Goal: Task Accomplishment & Management: Manage account settings

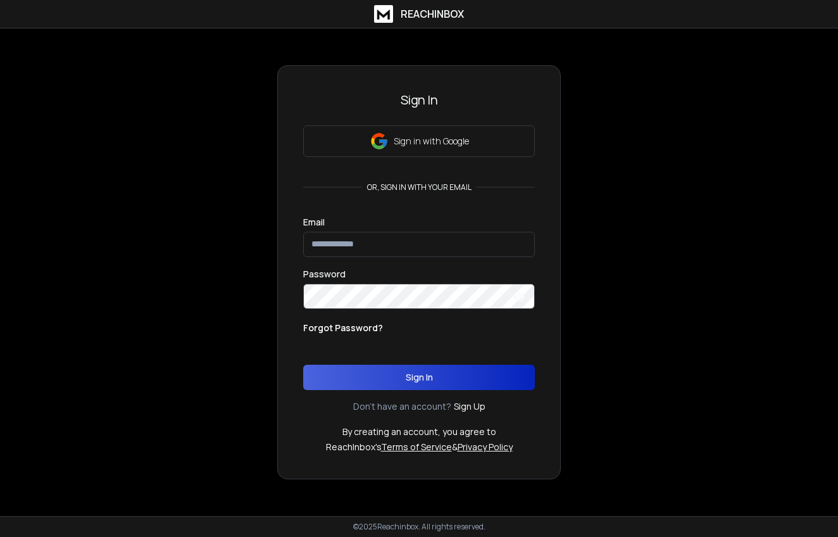
click at [744, 193] on div "Welcome to ReachInbox 10x your leads, meetings and deals. Sign In Sign in with …" at bounding box center [419, 272] width 838 height 437
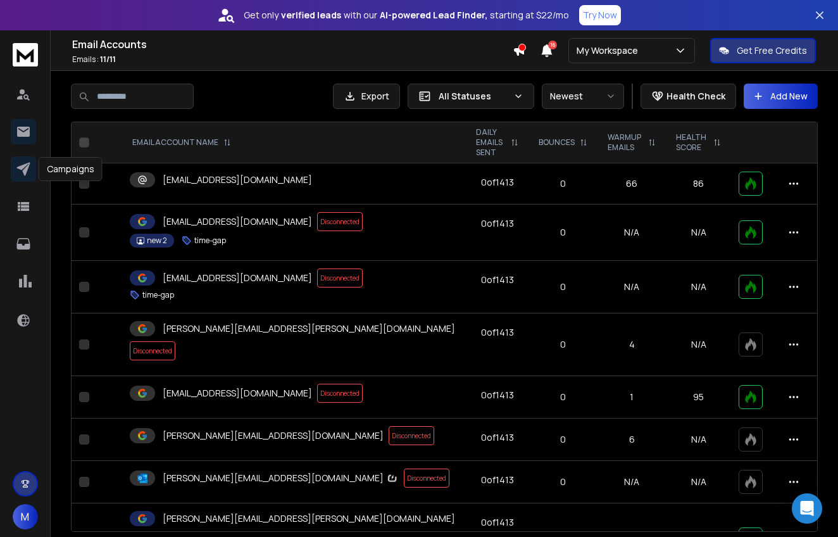
click at [30, 167] on icon at bounding box center [23, 168] width 15 height 15
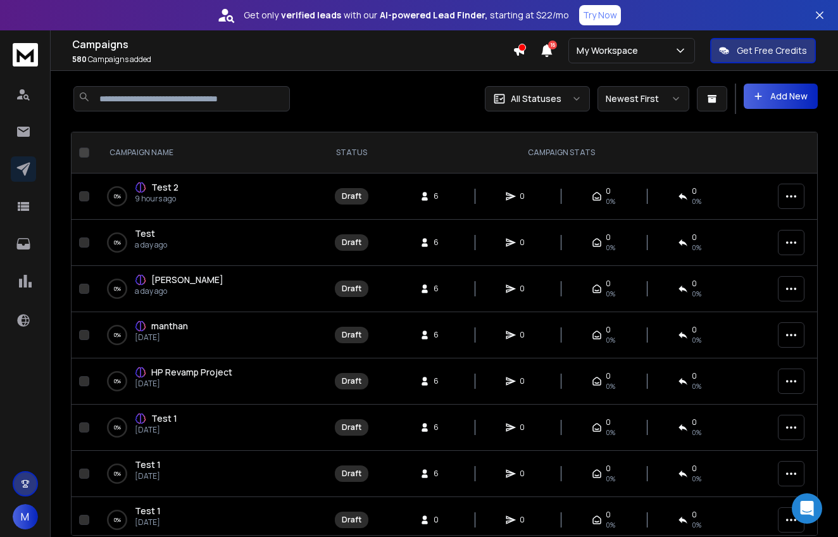
click at [165, 229] on h1 "Test" at bounding box center [151, 233] width 32 height 13
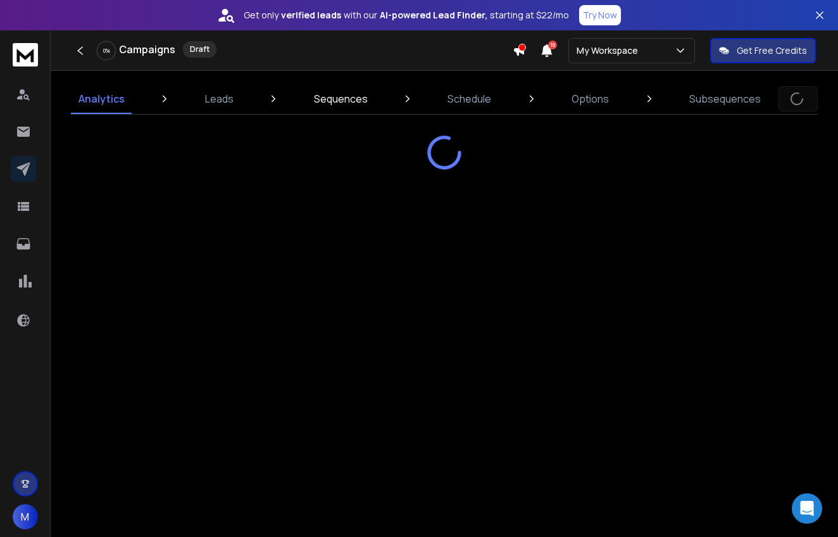
click at [342, 92] on p "Sequences" at bounding box center [341, 98] width 54 height 15
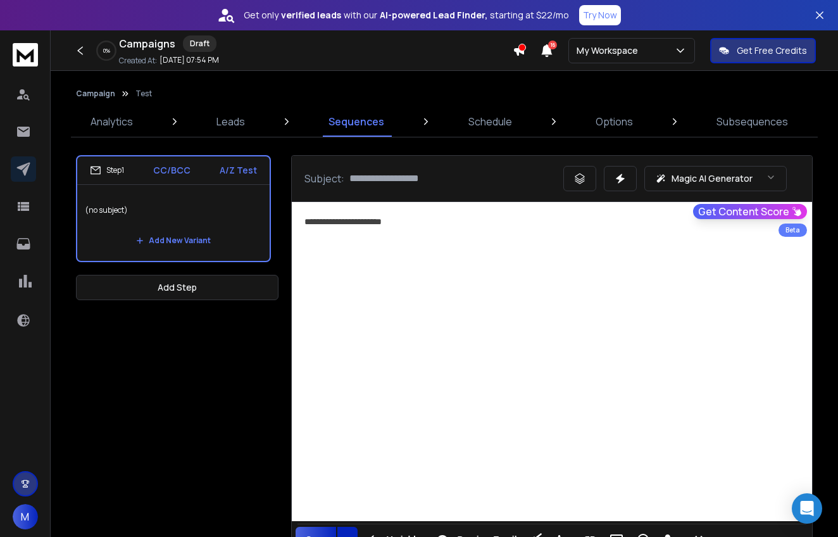
click at [397, 246] on div "**********" at bounding box center [552, 361] width 520 height 319
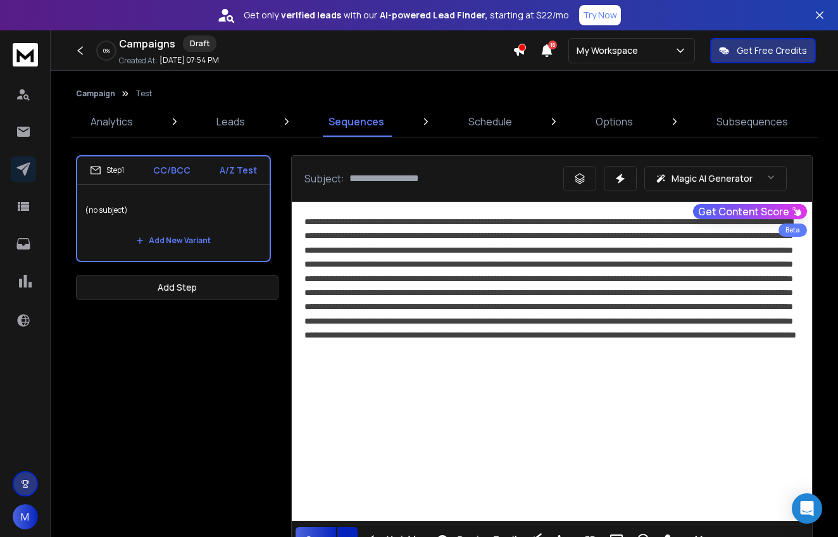
click at [415, 265] on div at bounding box center [551, 298] width 495 height 167
click at [475, 320] on div at bounding box center [551, 298] width 495 height 167
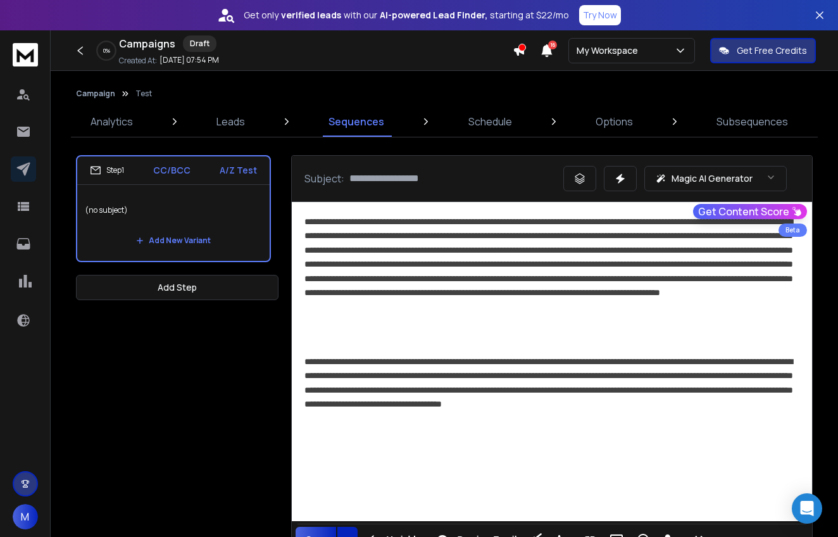
click at [414, 263] on div "**********" at bounding box center [551, 270] width 495 height 111
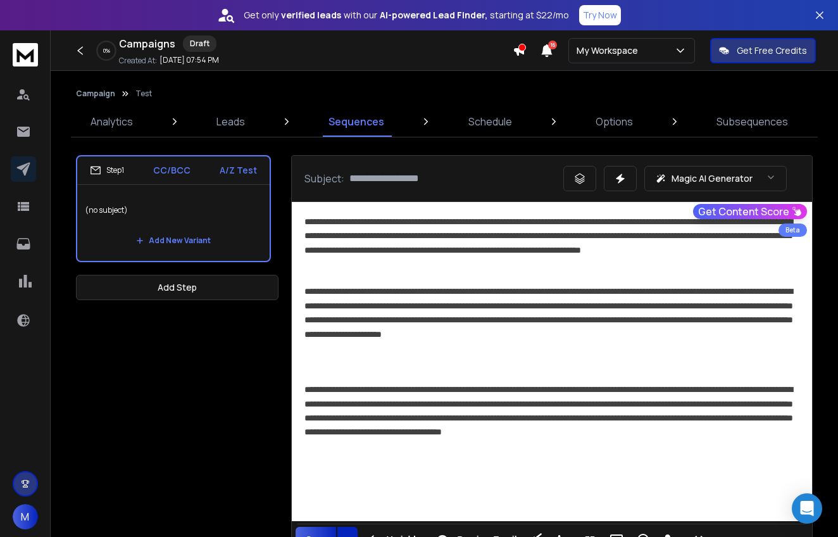
click at [443, 269] on div "**********" at bounding box center [551, 243] width 495 height 56
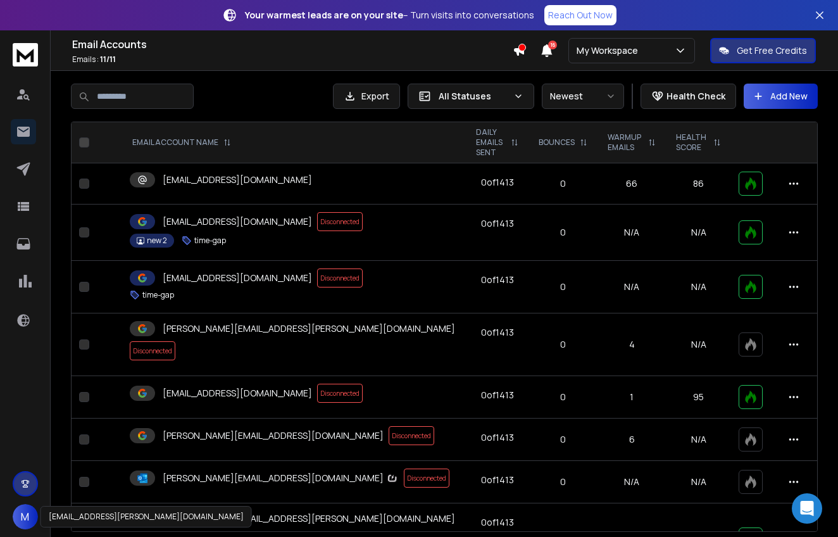
click at [21, 515] on span "M" at bounding box center [25, 516] width 25 height 25
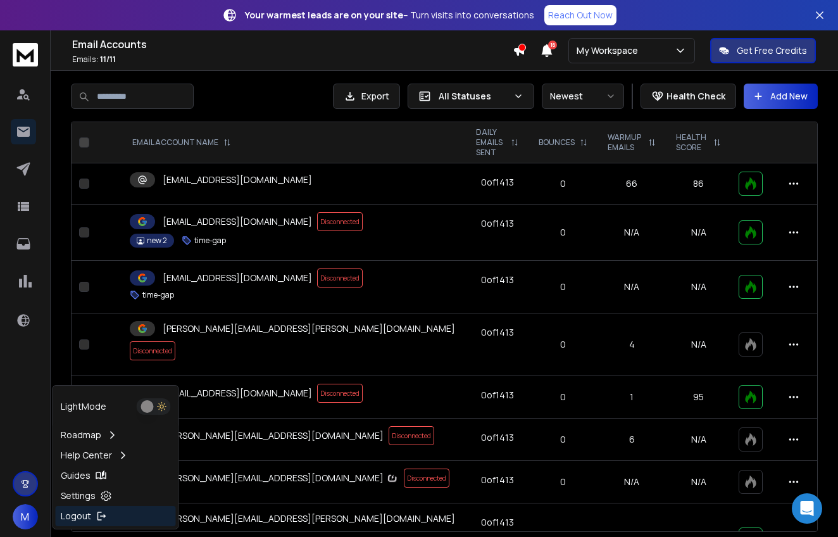
click at [106, 513] on div "Logout" at bounding box center [116, 516] width 120 height 20
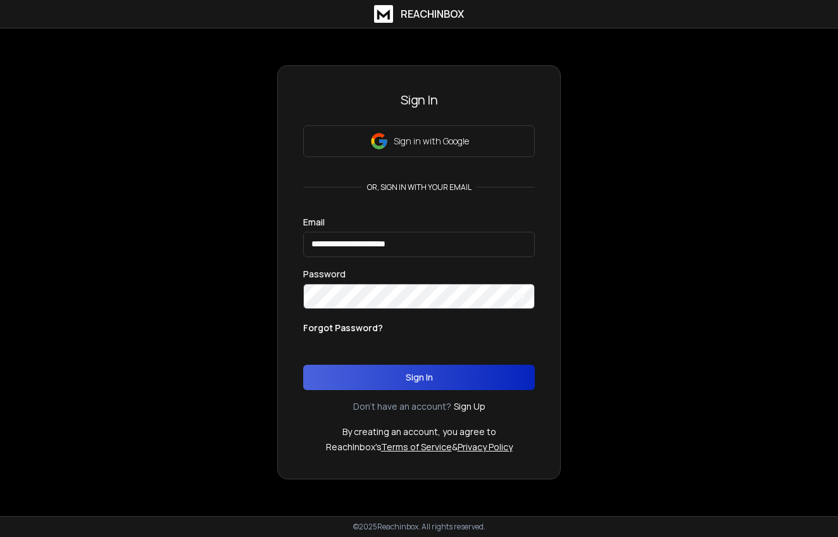
type input "**********"
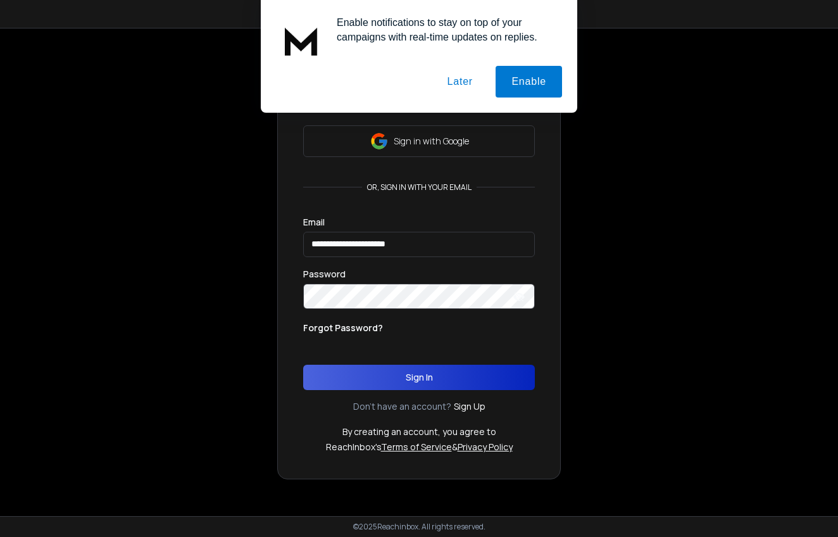
click at [419, 377] on button "Sign In" at bounding box center [419, 377] width 232 height 25
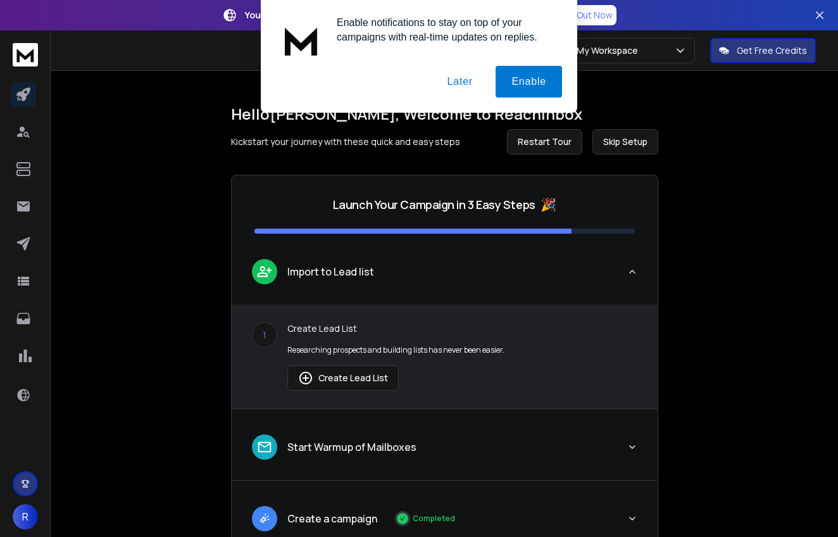
click at [460, 77] on button "Later" at bounding box center [459, 82] width 57 height 32
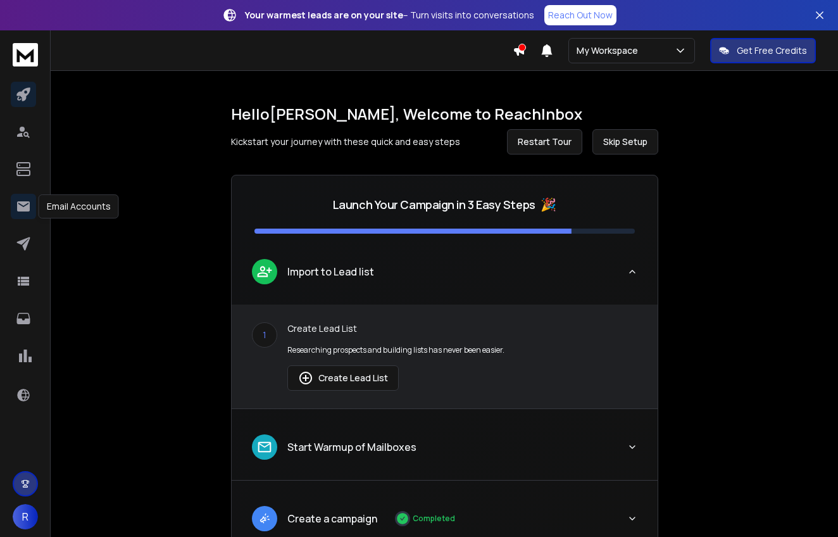
click at [25, 206] on icon at bounding box center [23, 206] width 15 height 15
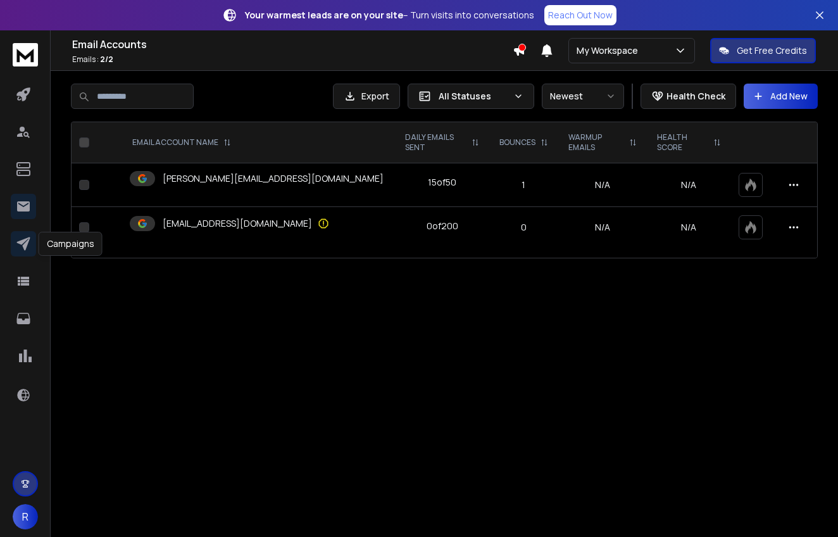
click at [22, 241] on icon at bounding box center [22, 243] width 13 height 13
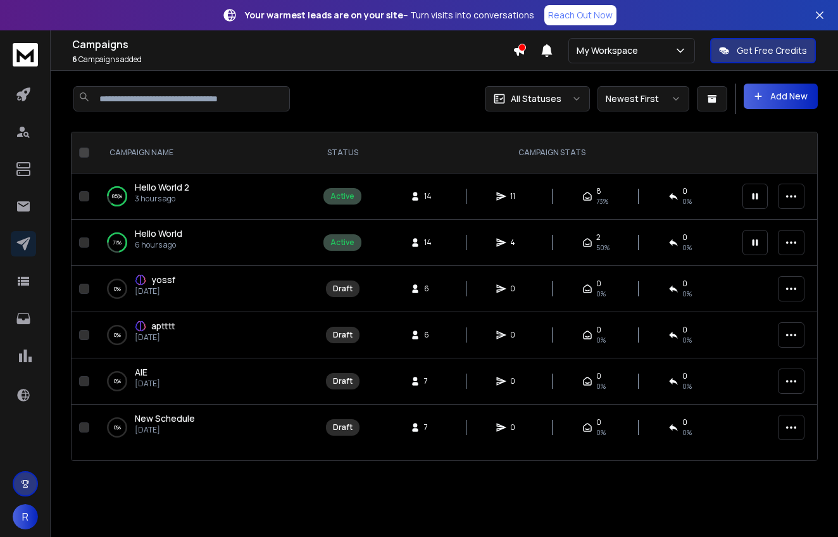
click at [165, 276] on span "yossf" at bounding box center [163, 279] width 24 height 12
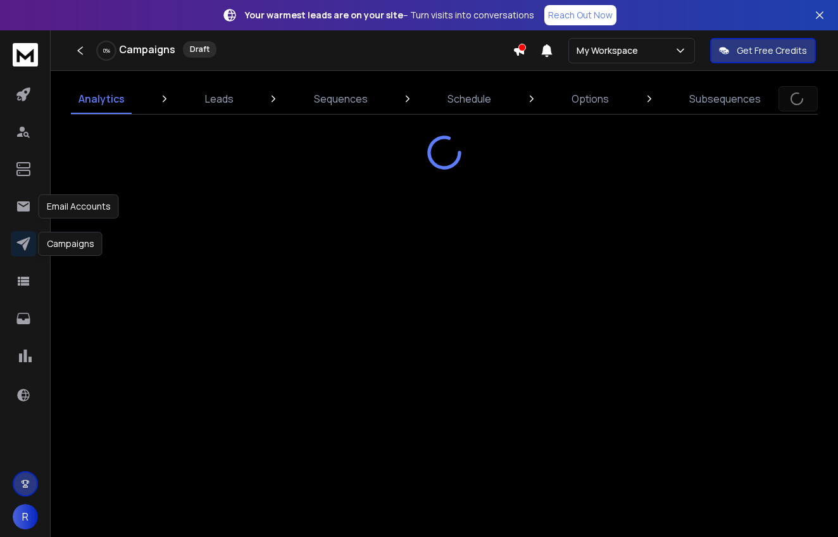
click at [23, 235] on link at bounding box center [23, 243] width 25 height 25
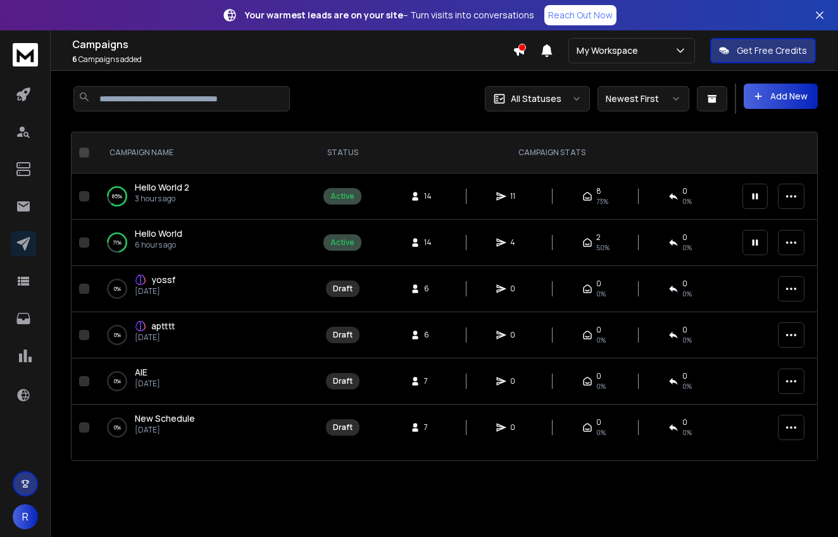
click at [160, 376] on h1 "AIE" at bounding box center [147, 372] width 25 height 13
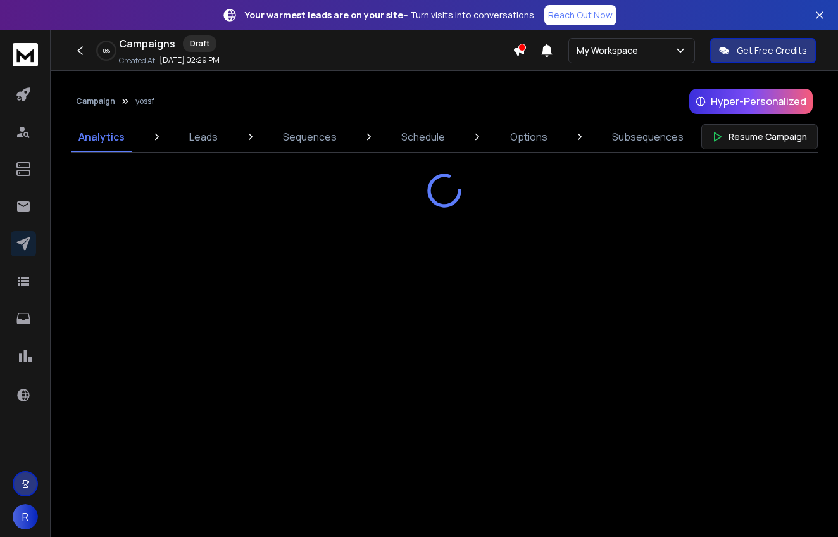
click at [346, 103] on div "Campaign yossf" at bounding box center [380, 101] width 608 height 10
click at [323, 135] on p "Sequences" at bounding box center [310, 136] width 54 height 15
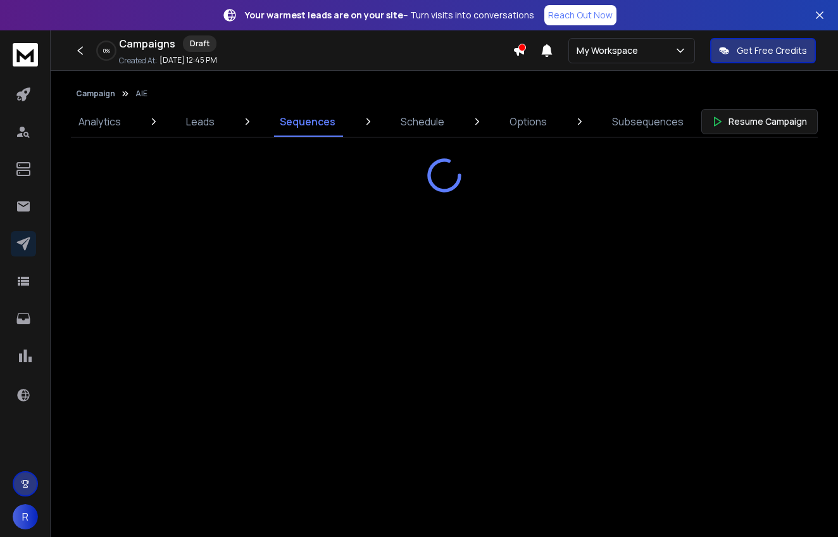
click at [322, 127] on p "Sequences" at bounding box center [308, 121] width 56 height 15
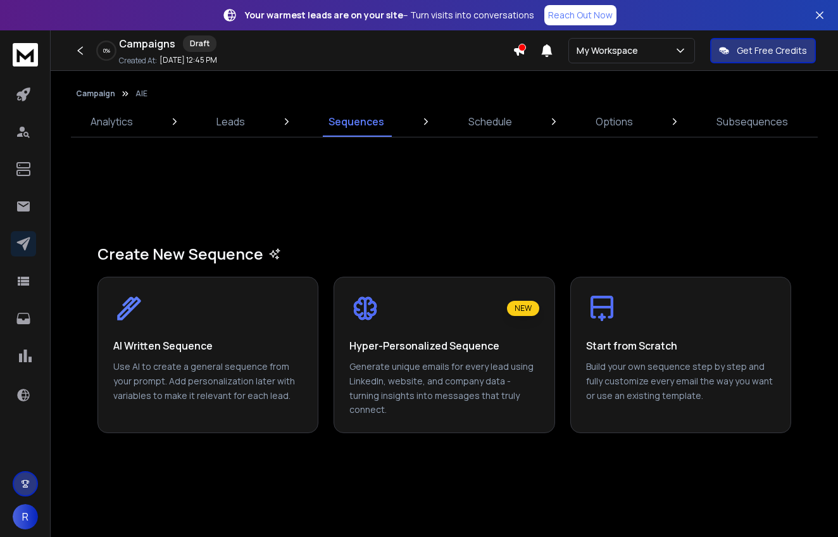
click at [713, 403] on div "Start from Scratch Build your own sequence step by step and fully customize eve…" at bounding box center [681, 354] width 220 height 155
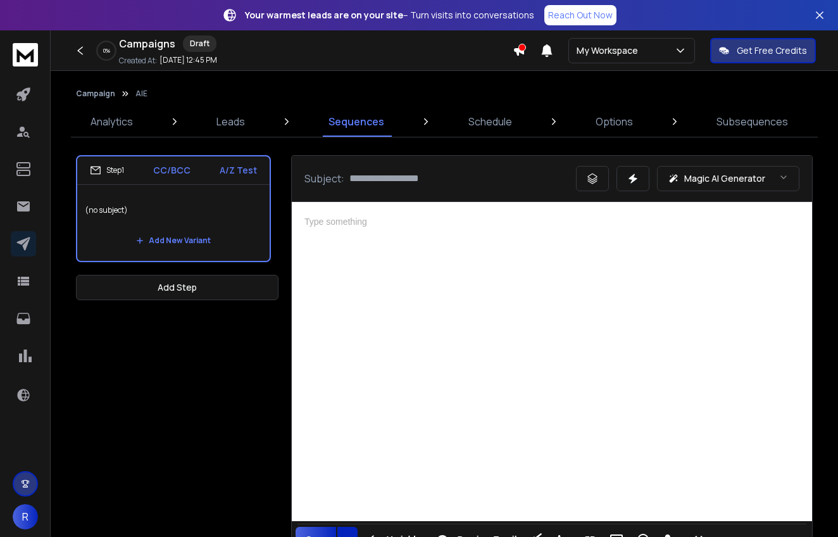
click at [410, 213] on div at bounding box center [552, 361] width 520 height 319
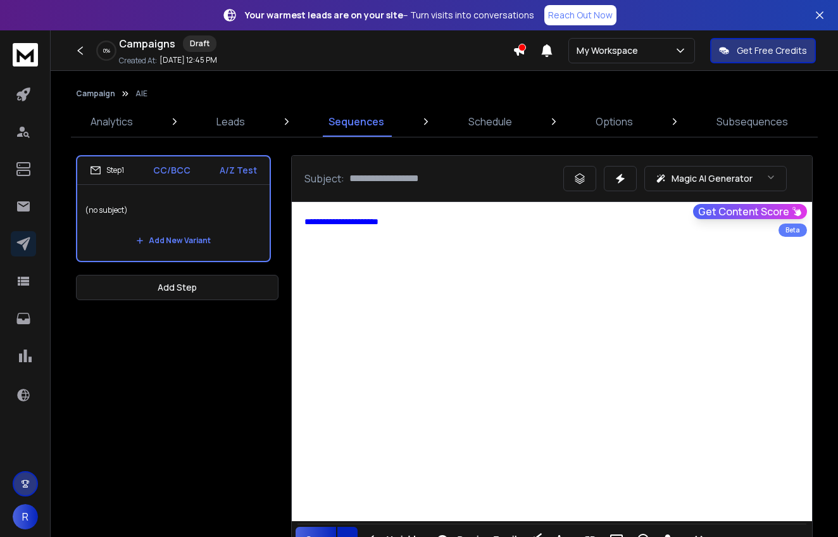
click at [475, 234] on div "**********" at bounding box center [552, 361] width 520 height 319
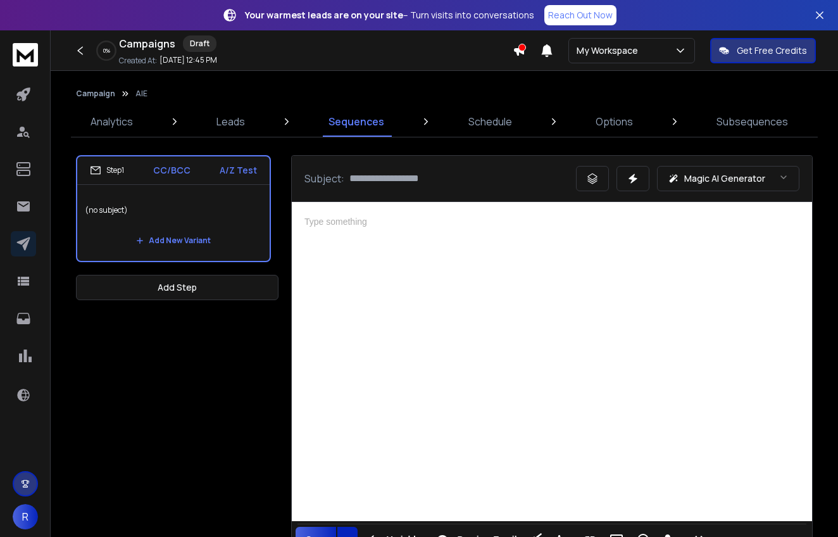
click at [397, 222] on div at bounding box center [551, 222] width 495 height 14
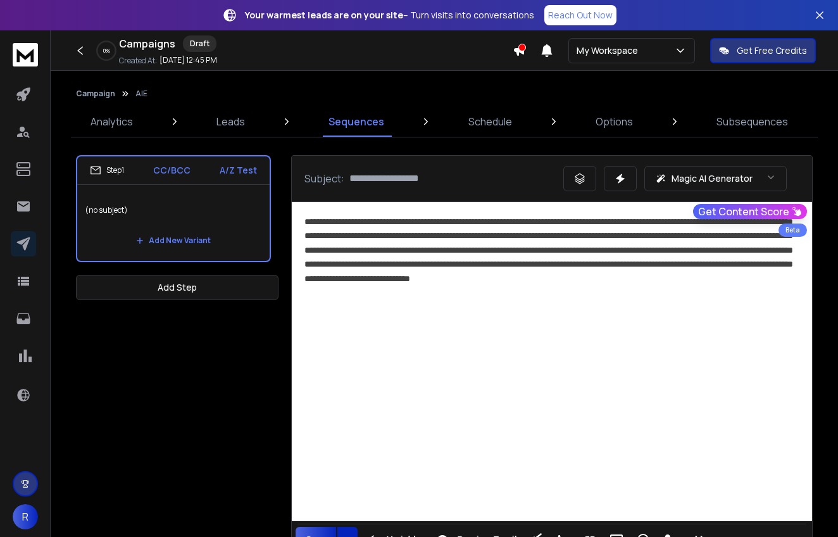
click at [756, 265] on div "**********" at bounding box center [551, 250] width 495 height 71
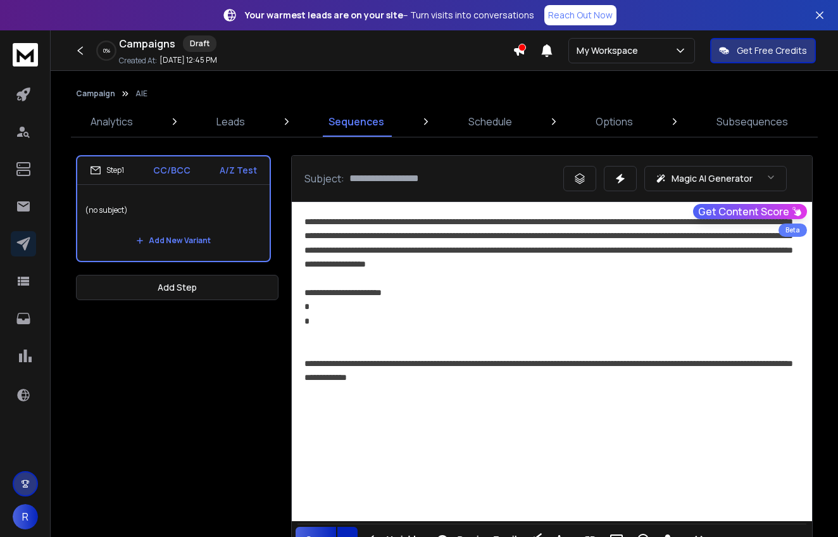
click at [404, 328] on div at bounding box center [551, 335] width 495 height 14
click at [406, 323] on div "*" at bounding box center [551, 321] width 495 height 14
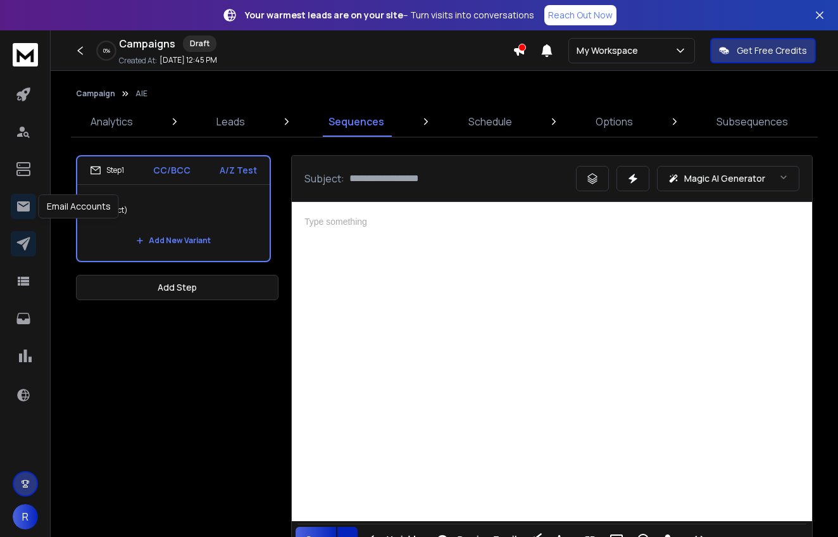
click at [24, 203] on icon at bounding box center [23, 206] width 13 height 10
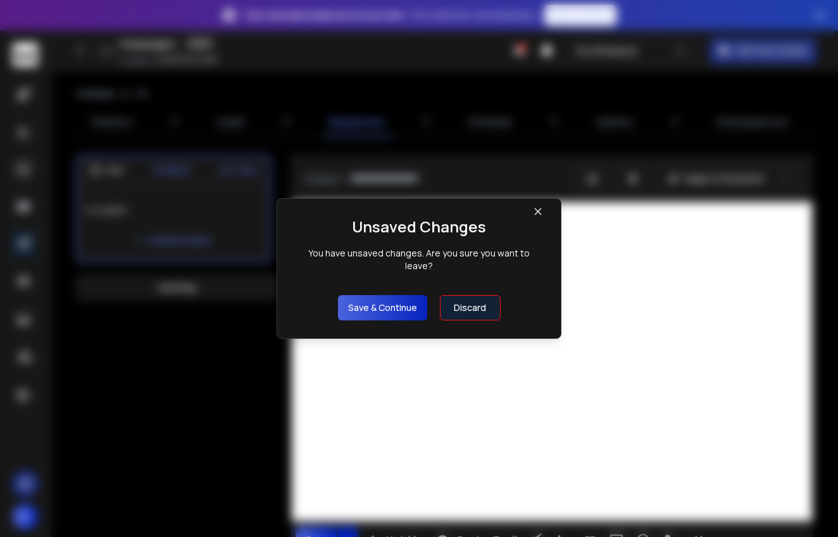
click at [406, 302] on button "Save & Continue" at bounding box center [382, 307] width 89 height 25
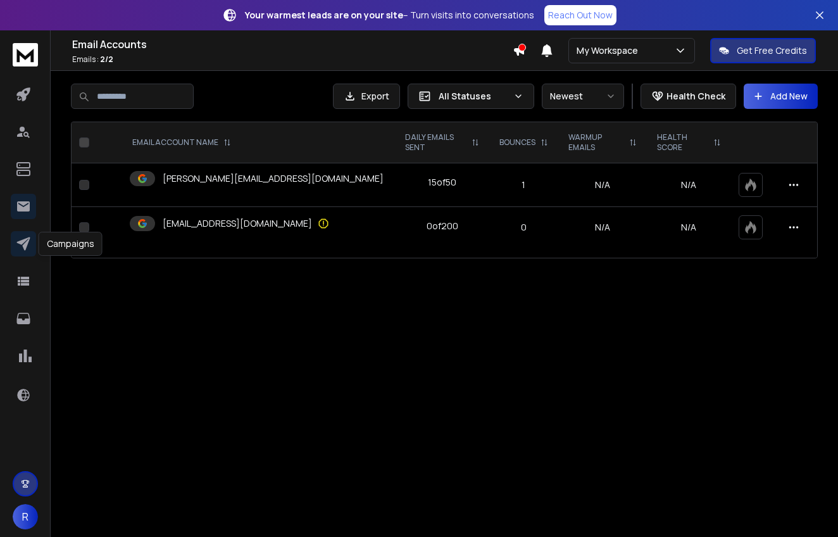
click at [18, 242] on icon at bounding box center [22, 243] width 13 height 13
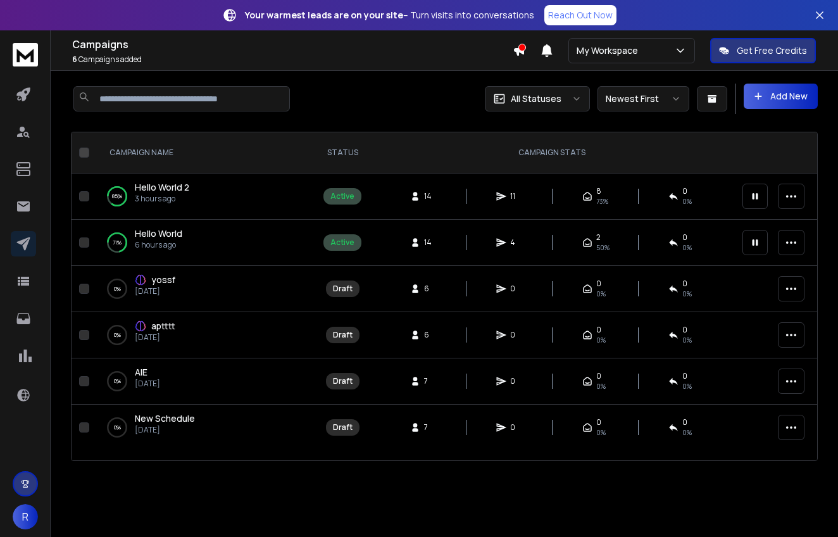
click at [172, 194] on p "3 hours ago" at bounding box center [162, 199] width 54 height 10
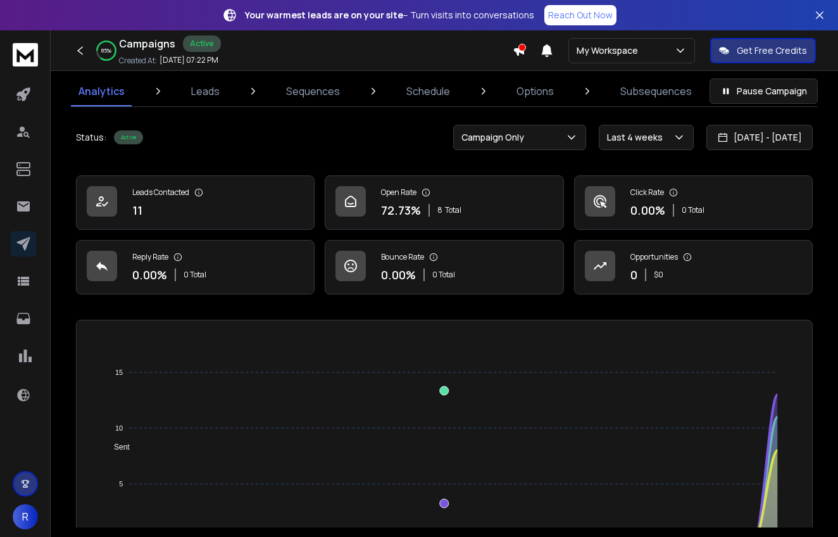
click at [16, 318] on icon at bounding box center [23, 318] width 15 height 15
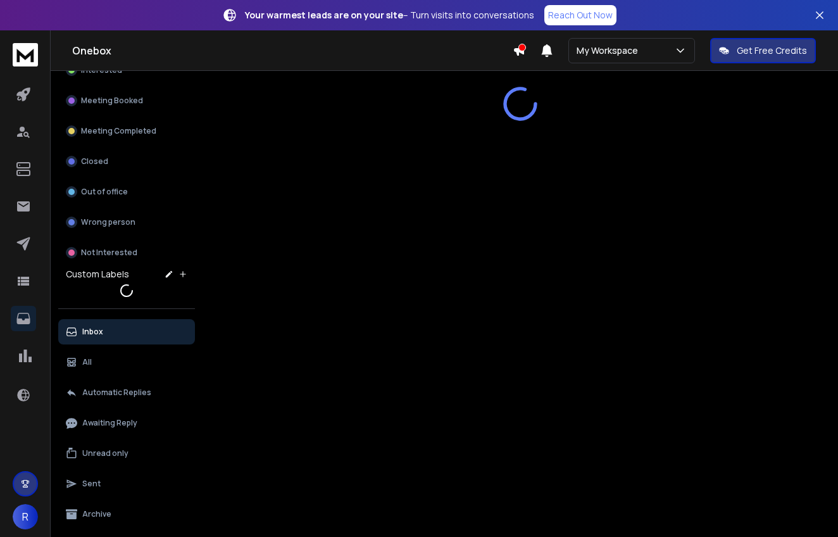
scroll to position [191, 0]
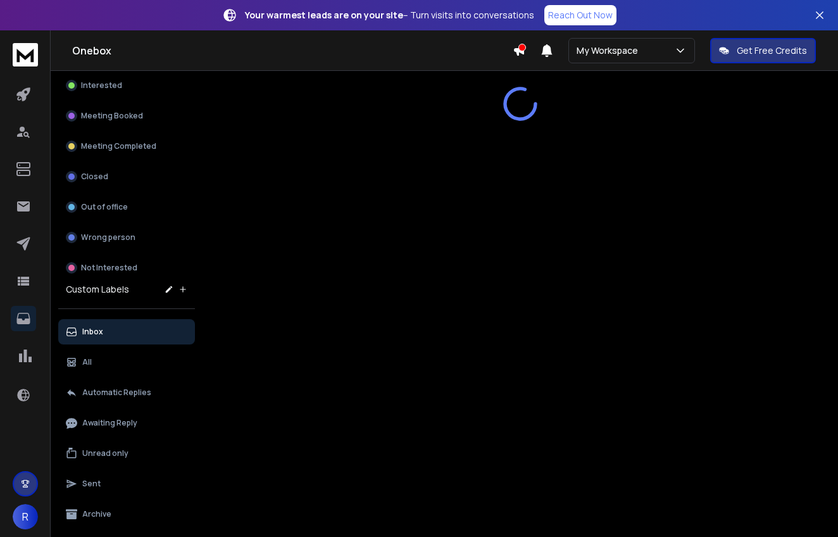
click at [111, 471] on button "Sent" at bounding box center [126, 483] width 137 height 25
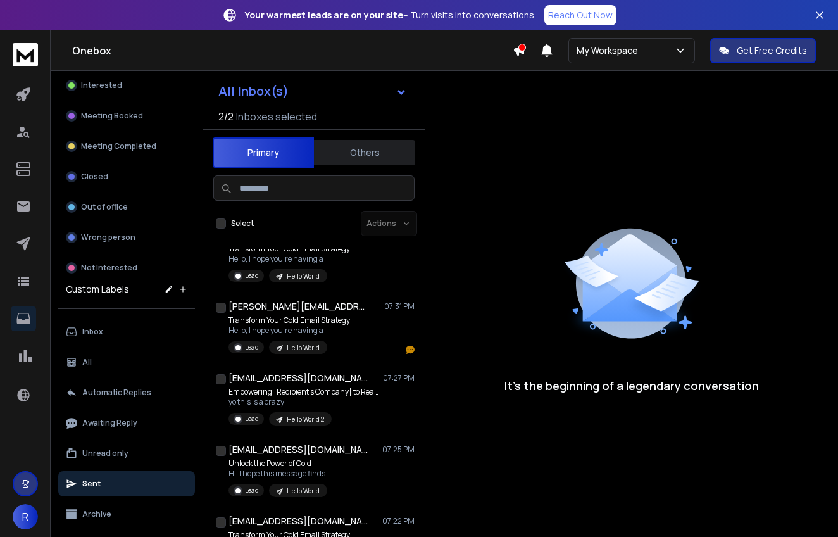
scroll to position [742, 0]
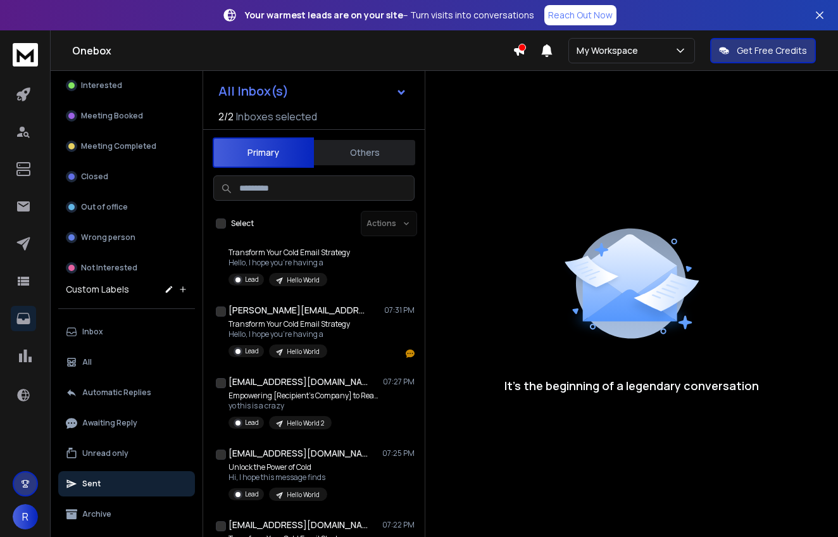
click at [358, 337] on div "Transform Your Cold Email Strategy Hello, I hope you're having a Lead Hello Wor…" at bounding box center [322, 338] width 186 height 39
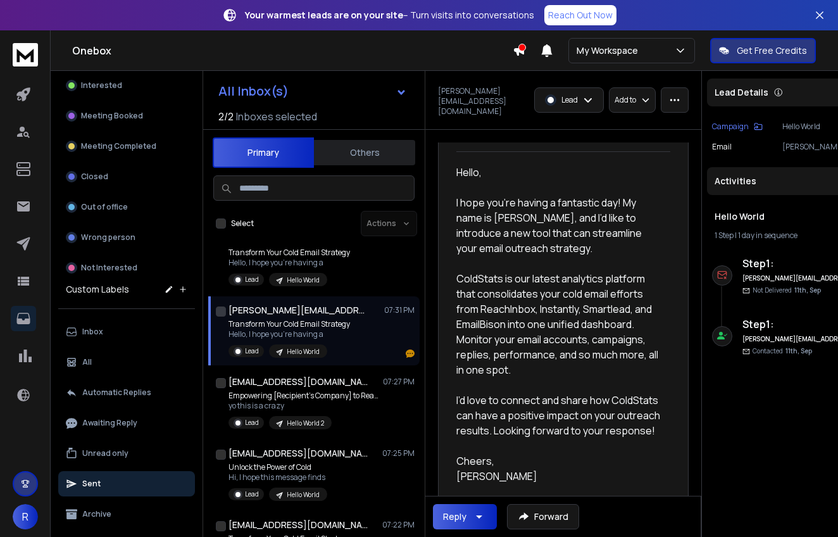
scroll to position [160, 0]
click at [130, 418] on p "Awaiting Reply" at bounding box center [109, 423] width 55 height 10
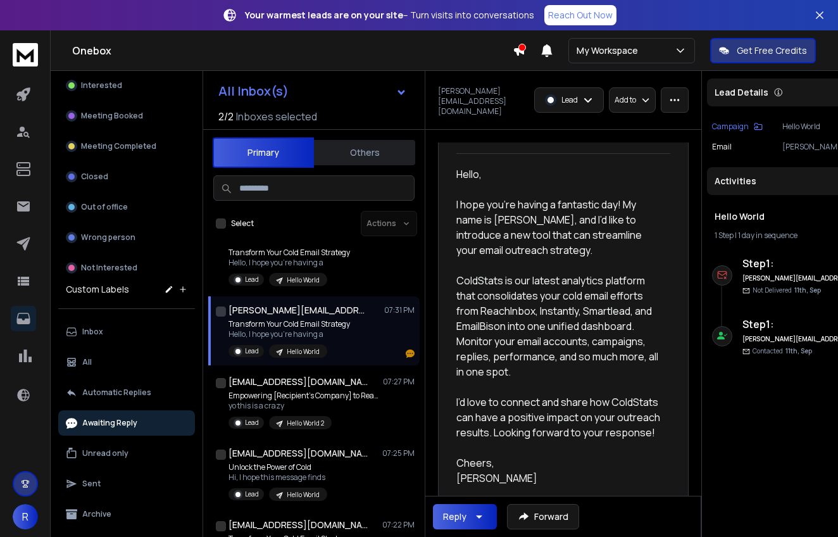
scroll to position [0, 0]
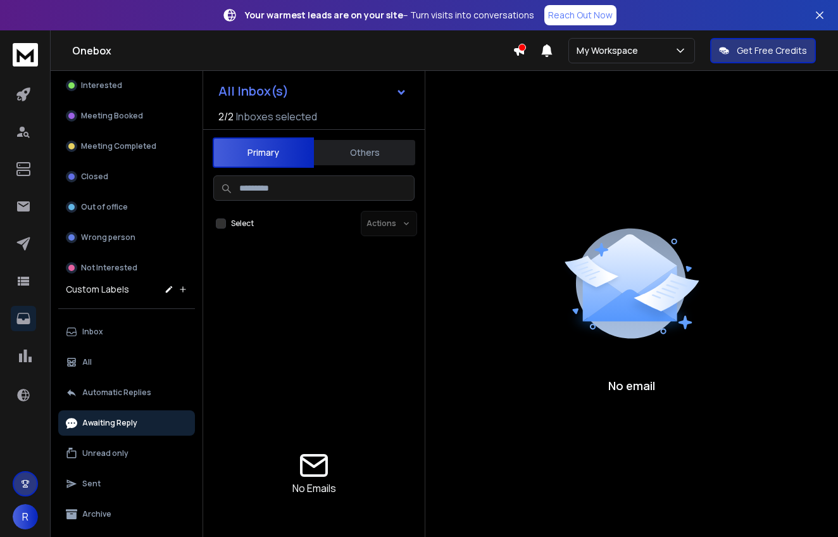
click at [172, 477] on button "Sent" at bounding box center [126, 483] width 137 height 25
